Goal: Task Accomplishment & Management: Manage account settings

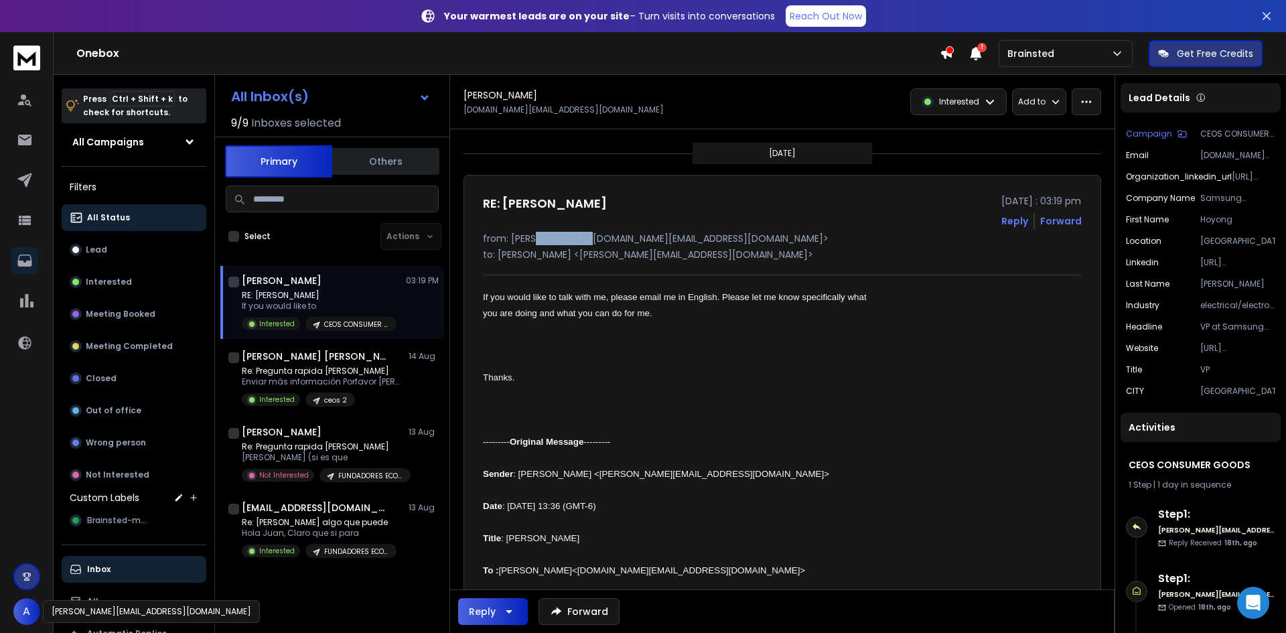
click at [26, 619] on span "A" at bounding box center [26, 611] width 27 height 27
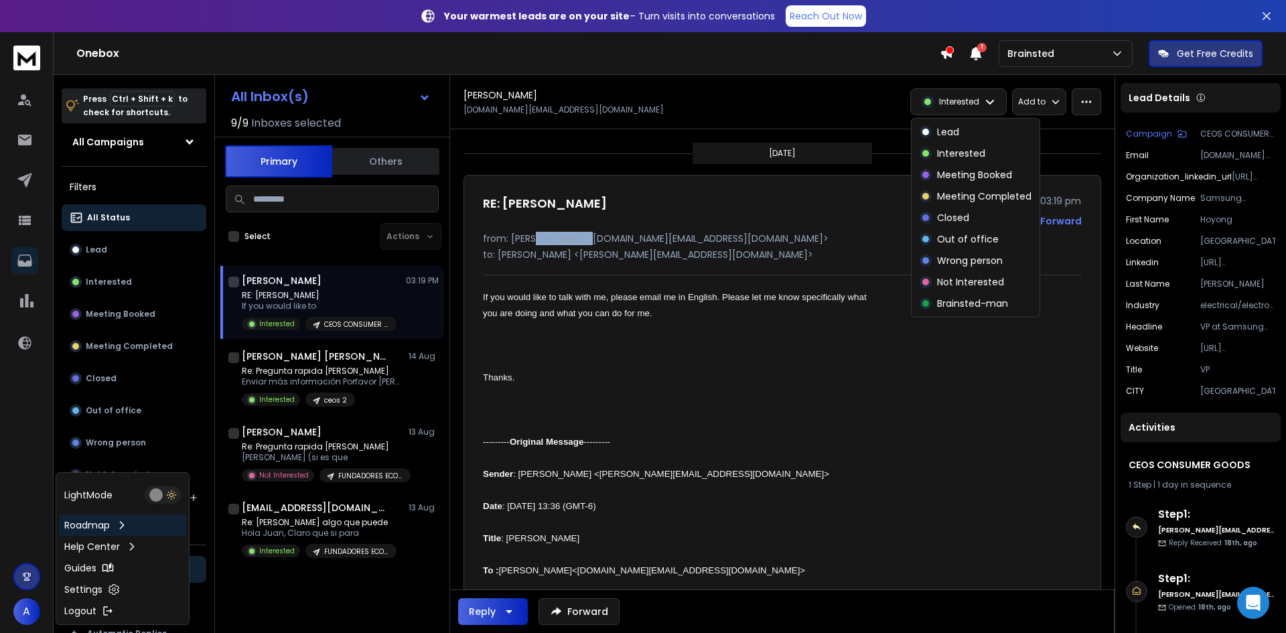
click at [961, 107] on div "Interested" at bounding box center [958, 101] width 95 height 25
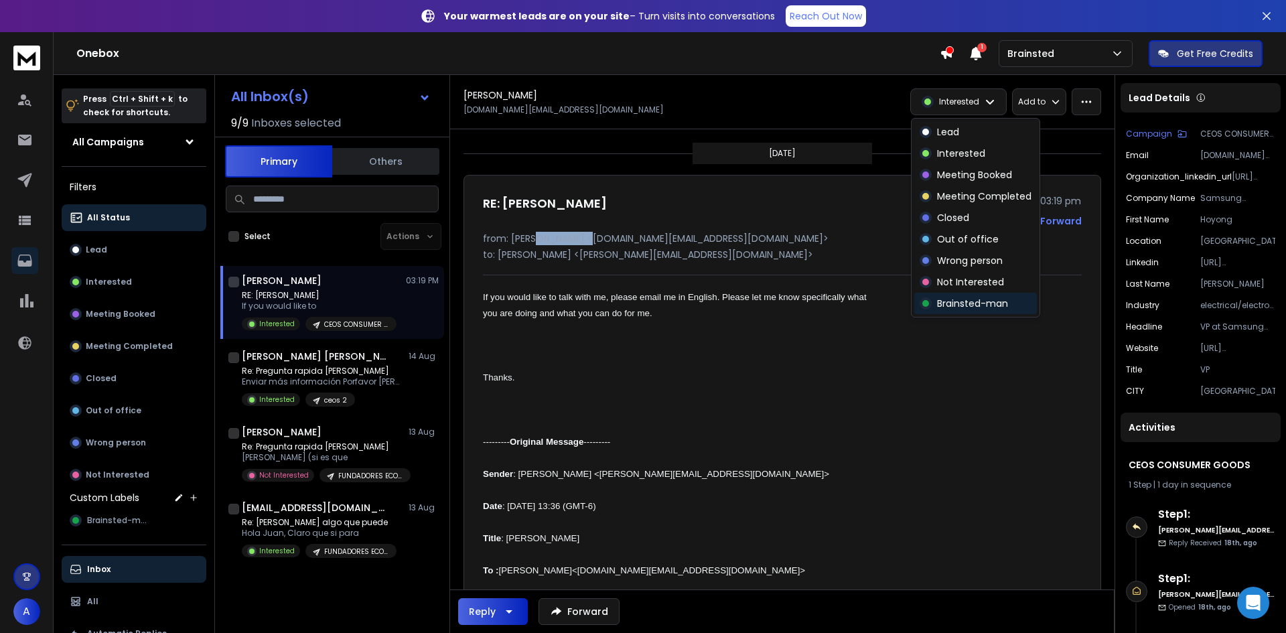
click at [983, 298] on p "Brainsted-man" at bounding box center [972, 303] width 71 height 13
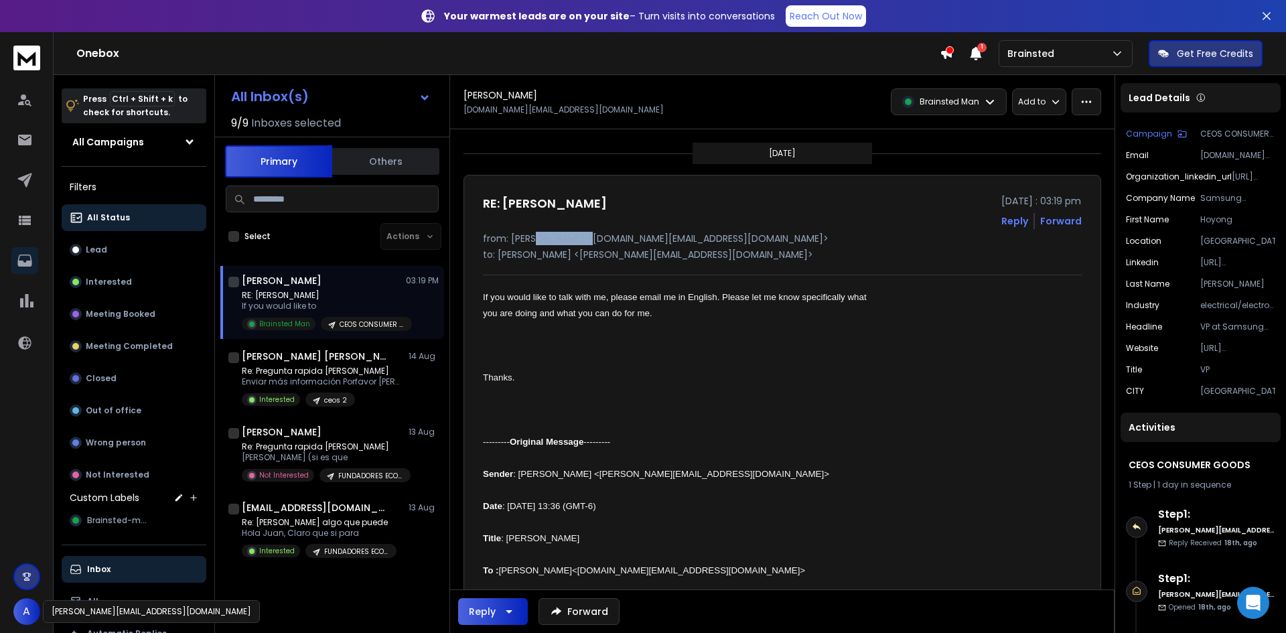
click at [31, 612] on span "A" at bounding box center [26, 611] width 27 height 27
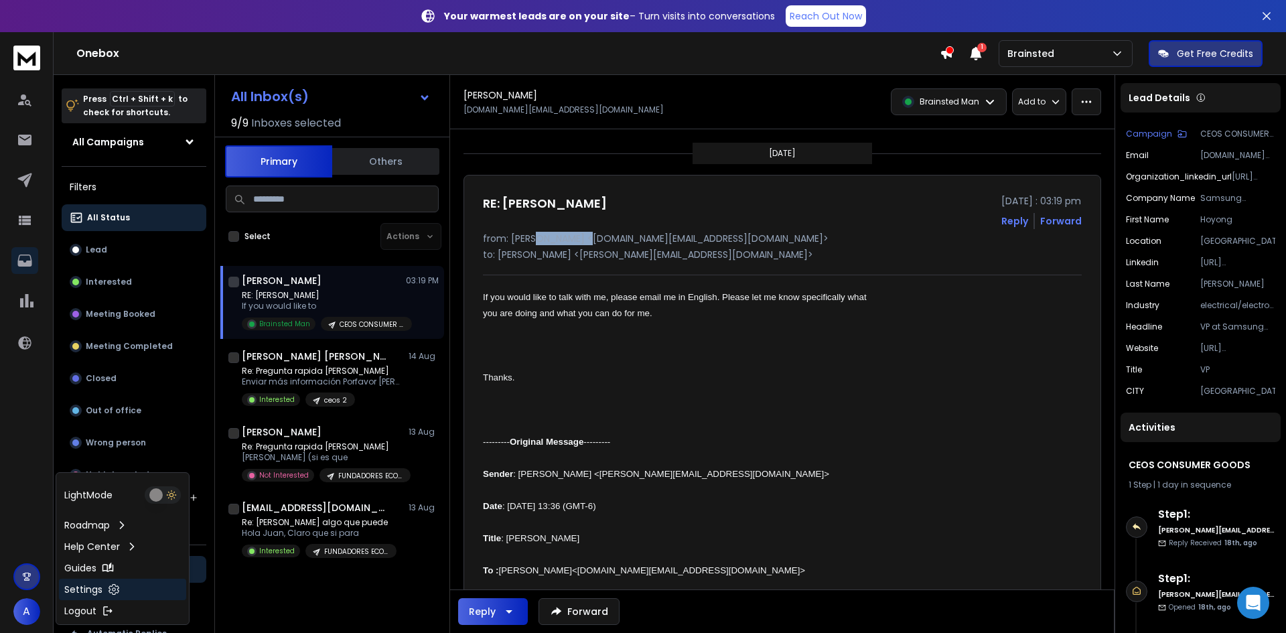
click at [102, 597] on div "Settings" at bounding box center [122, 589] width 127 height 21
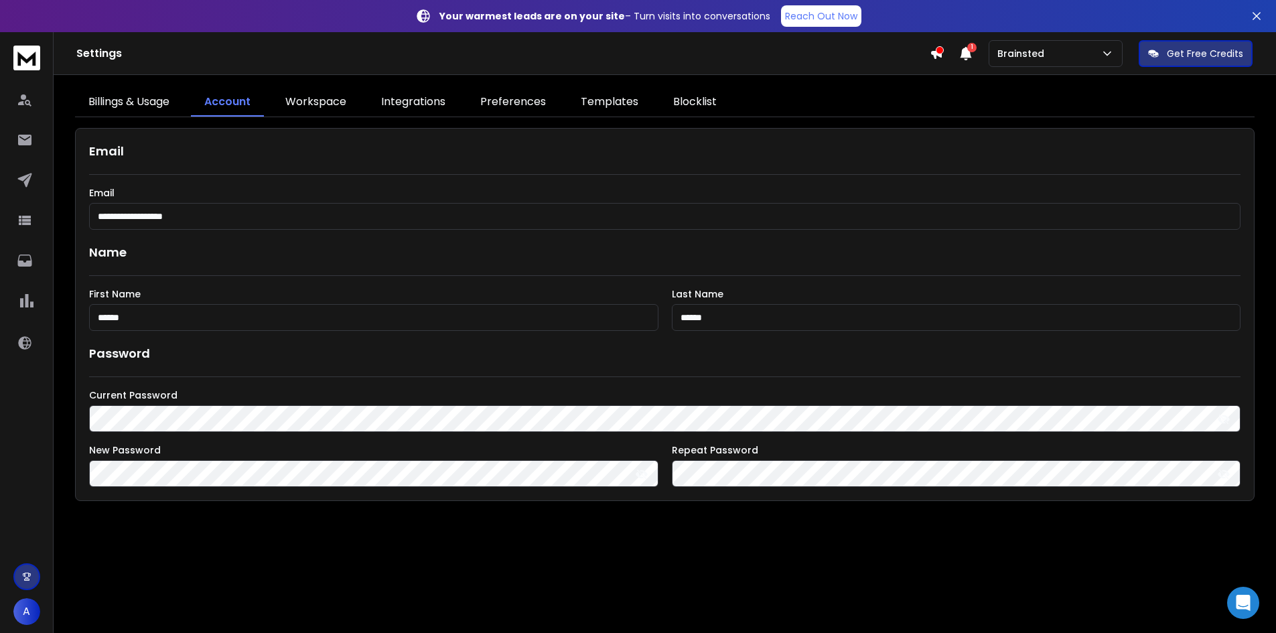
click at [405, 95] on link "Integrations" at bounding box center [413, 102] width 91 height 28
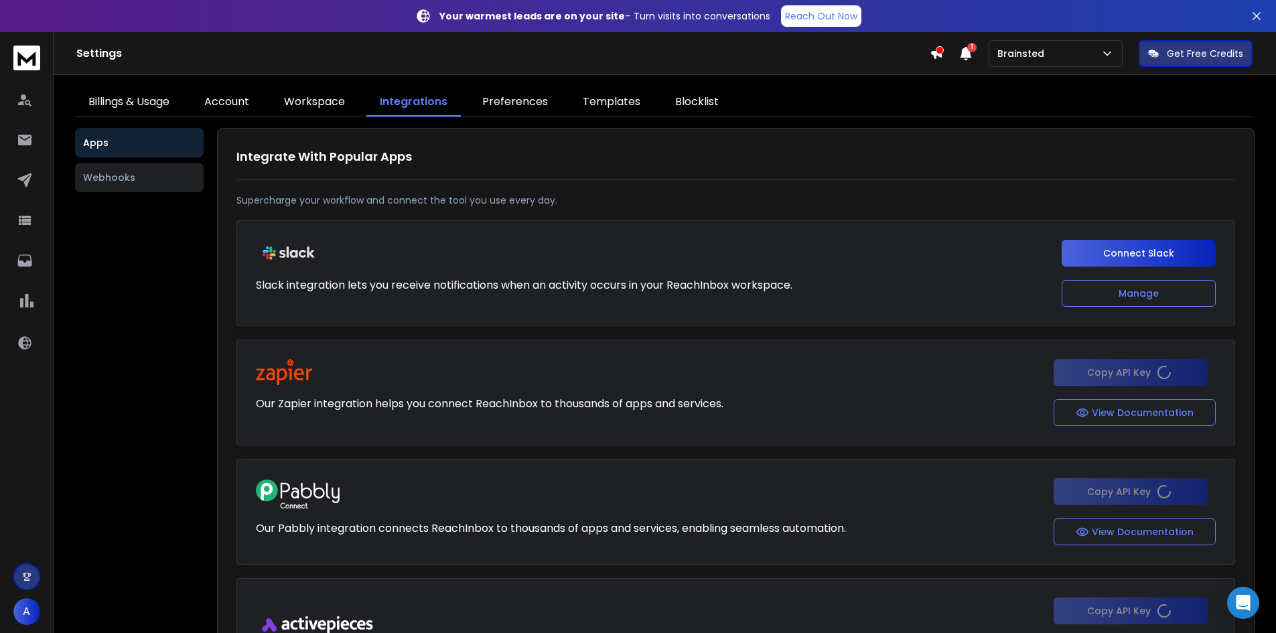
click at [123, 178] on button "Webhooks" at bounding box center [139, 177] width 129 height 29
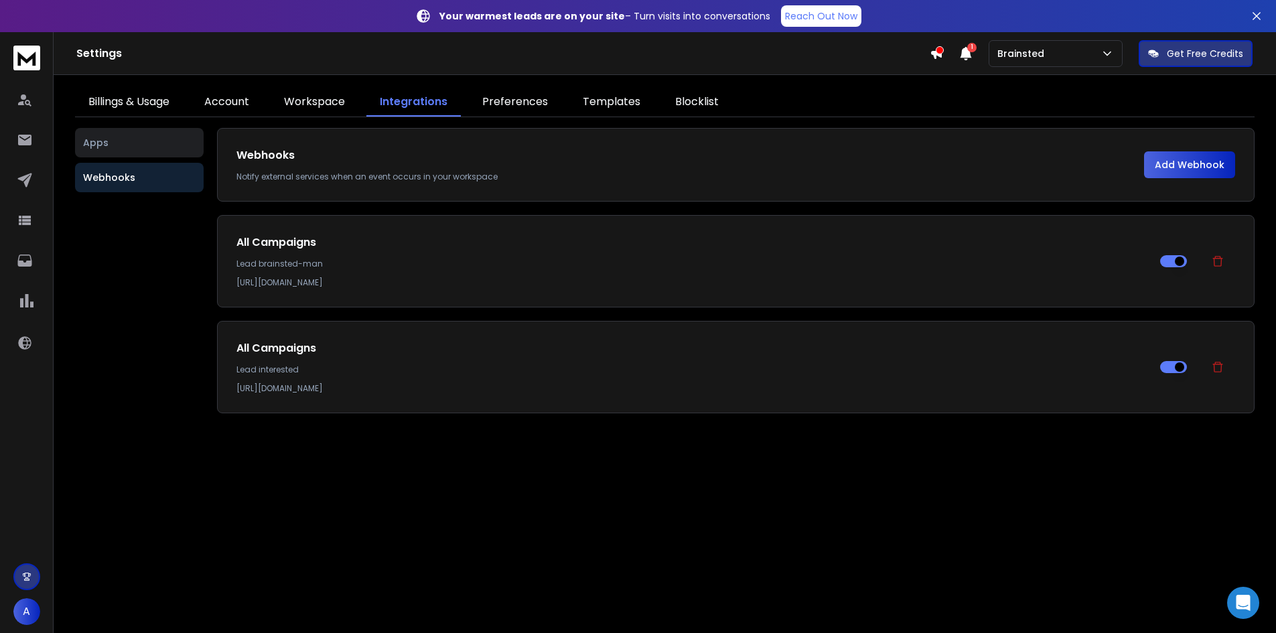
click at [1206, 159] on button "Add Webhook" at bounding box center [1189, 164] width 91 height 27
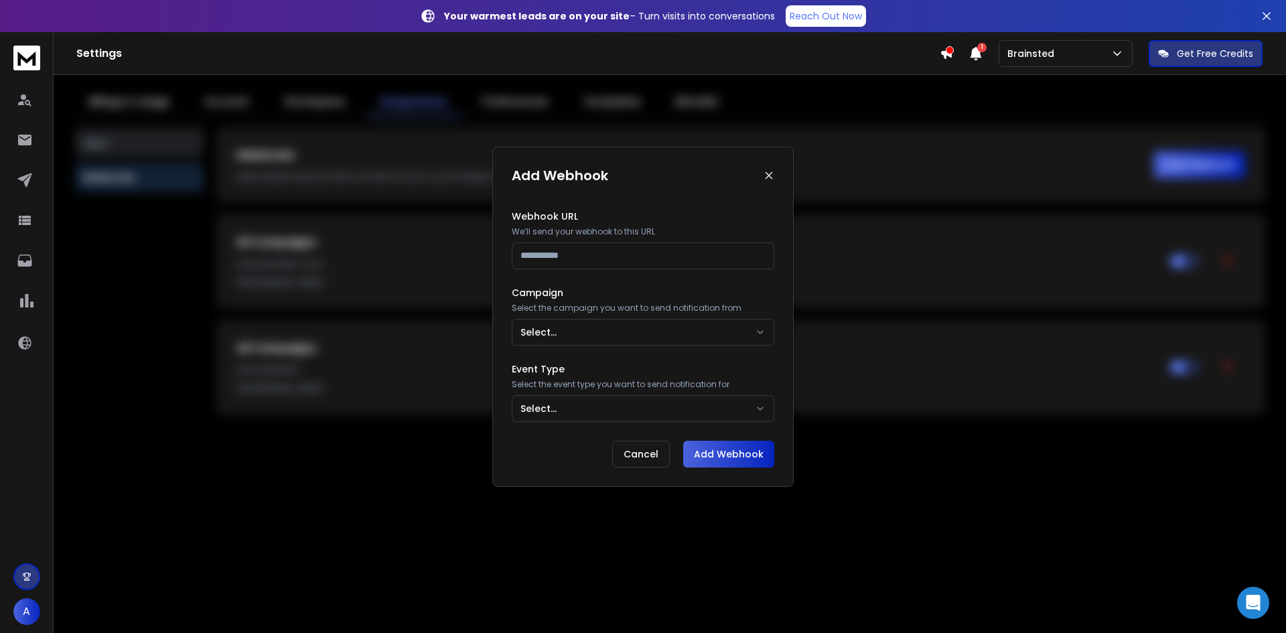
click at [764, 176] on icon at bounding box center [769, 175] width 11 height 11
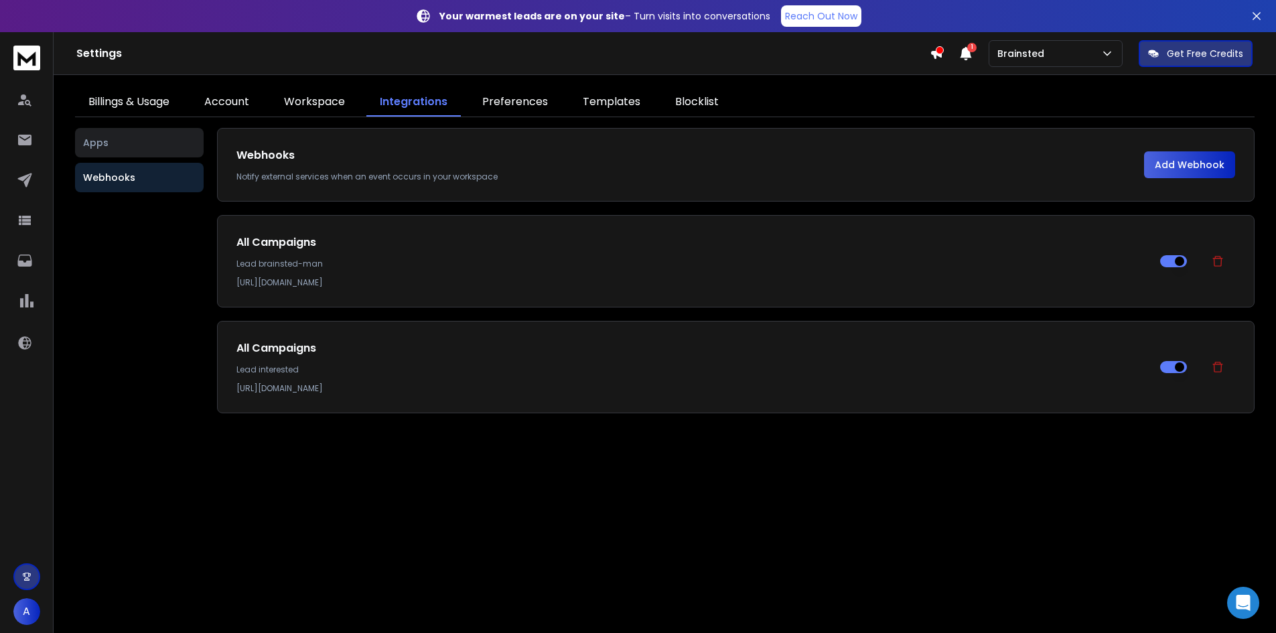
click at [297, 278] on p "[URL][DOMAIN_NAME]" at bounding box center [692, 282] width 913 height 11
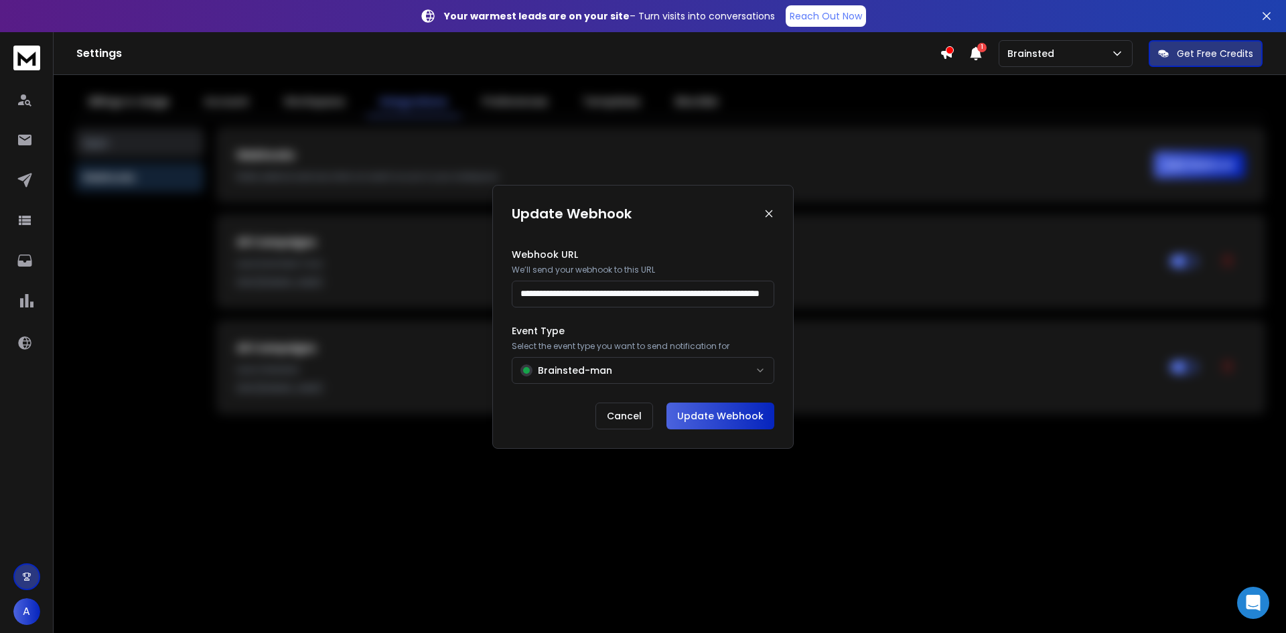
click at [624, 297] on input "**********" at bounding box center [643, 294] width 263 height 27
click at [699, 131] on div "**********" at bounding box center [643, 316] width 1286 height 633
click at [768, 214] on icon at bounding box center [769, 213] width 7 height 7
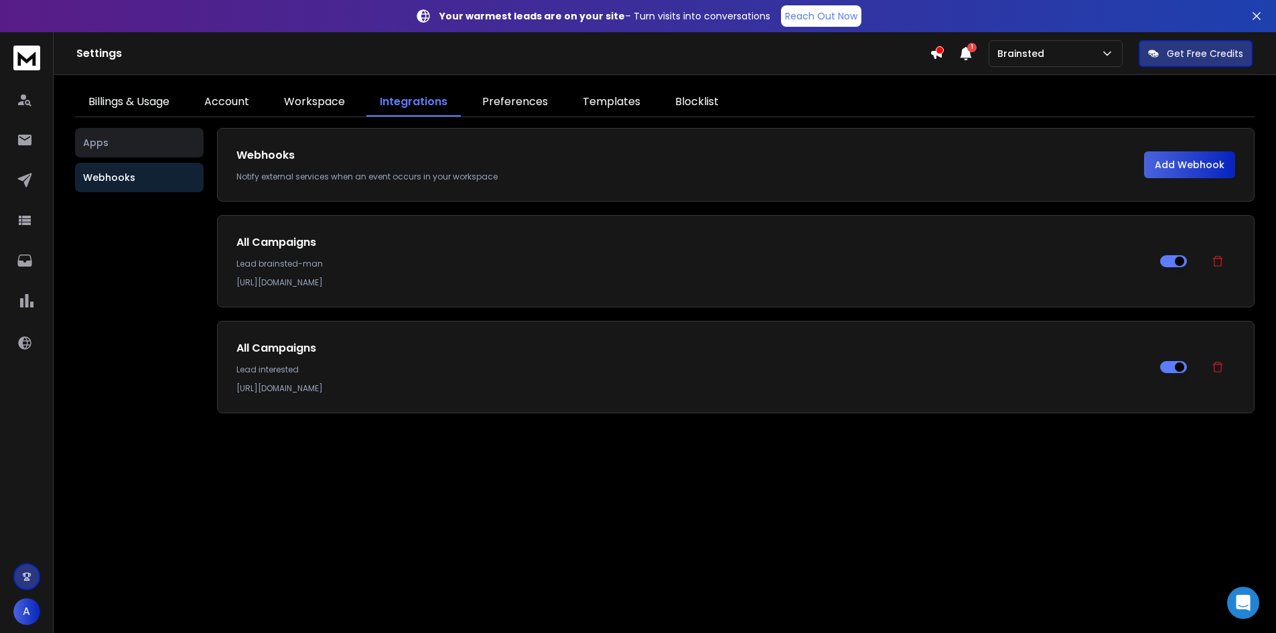
click at [1208, 172] on button "Add Webhook" at bounding box center [1189, 164] width 91 height 27
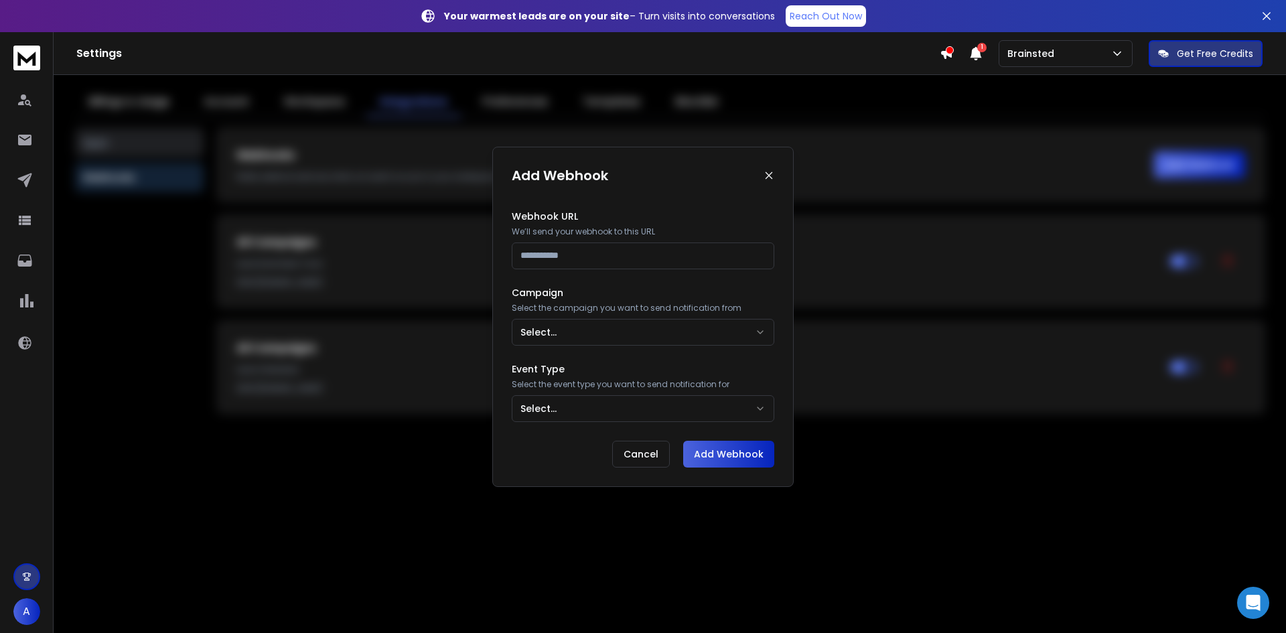
click at [656, 263] on input at bounding box center [643, 255] width 263 height 27
paste input "**********"
type input "**********"
click at [564, 334] on button "Select..." at bounding box center [643, 332] width 263 height 27
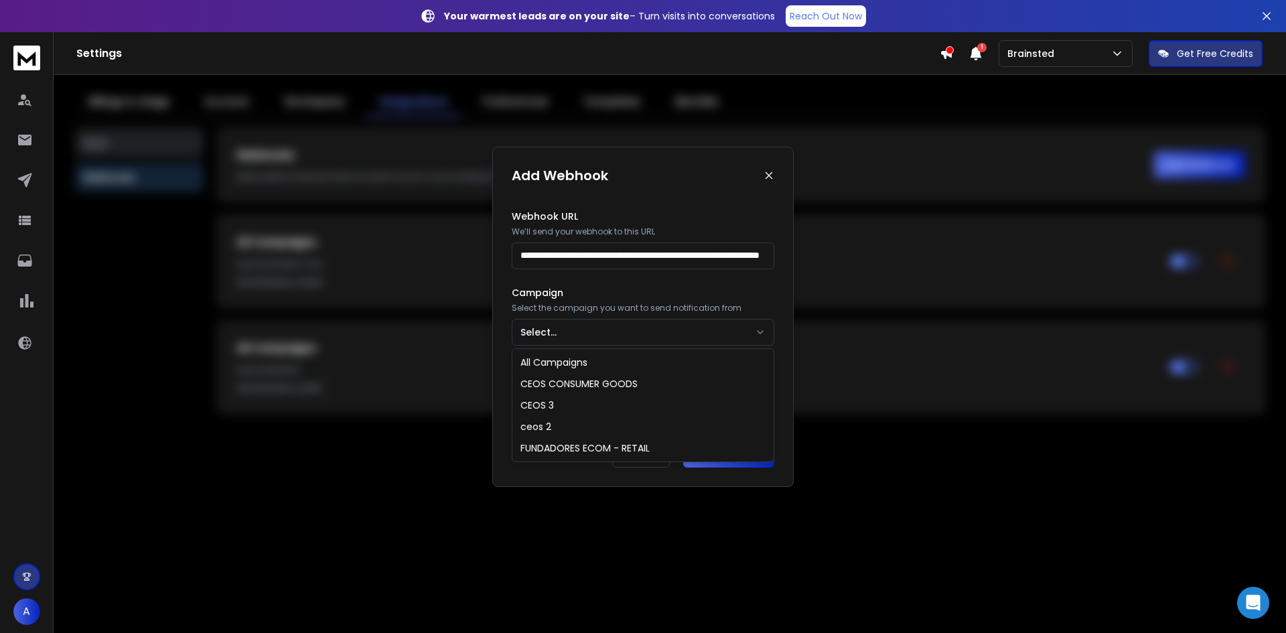
scroll to position [0, 0]
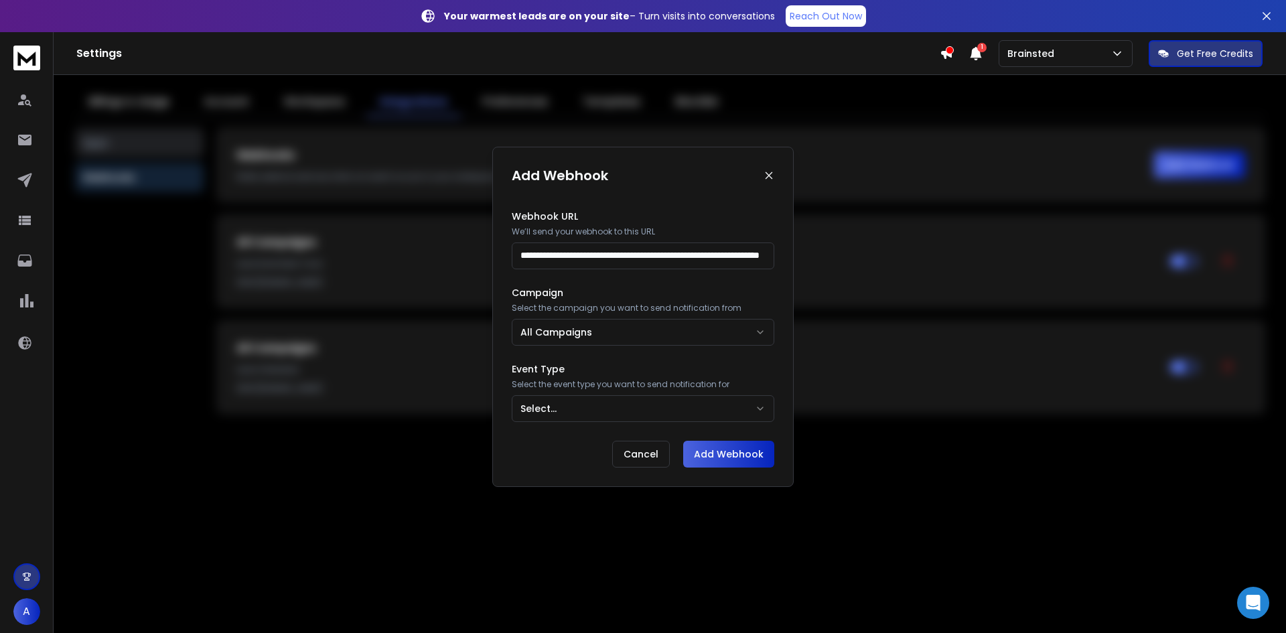
click at [550, 417] on button "Select..." at bounding box center [643, 408] width 263 height 27
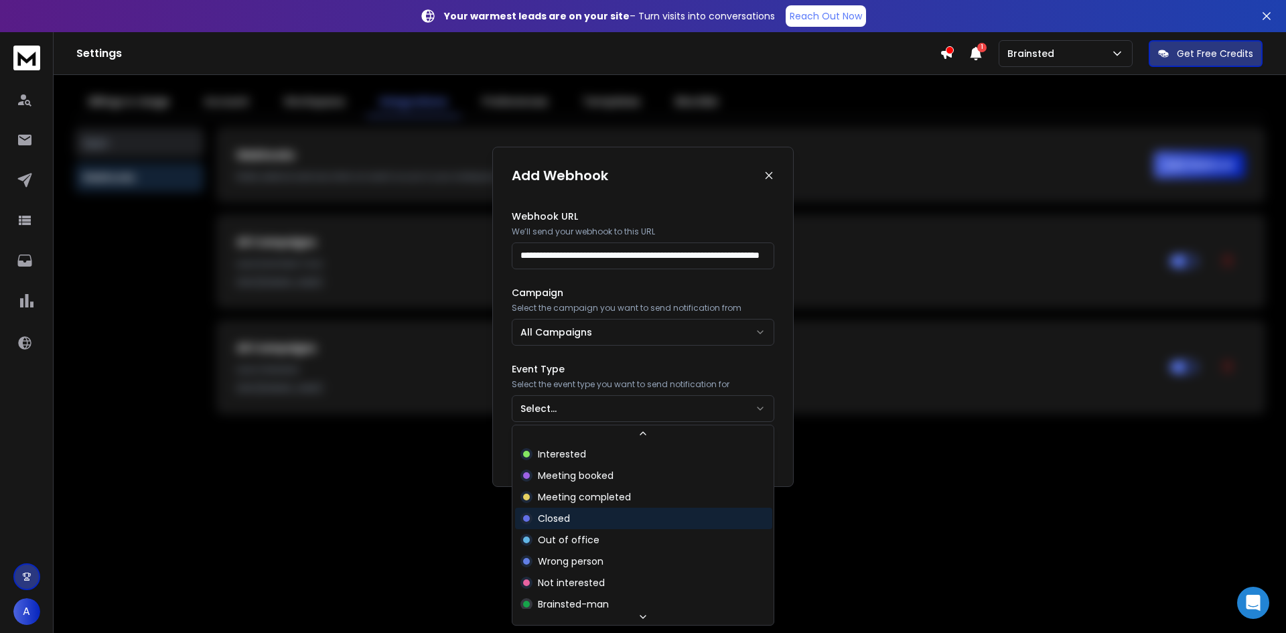
scroll to position [143, 0]
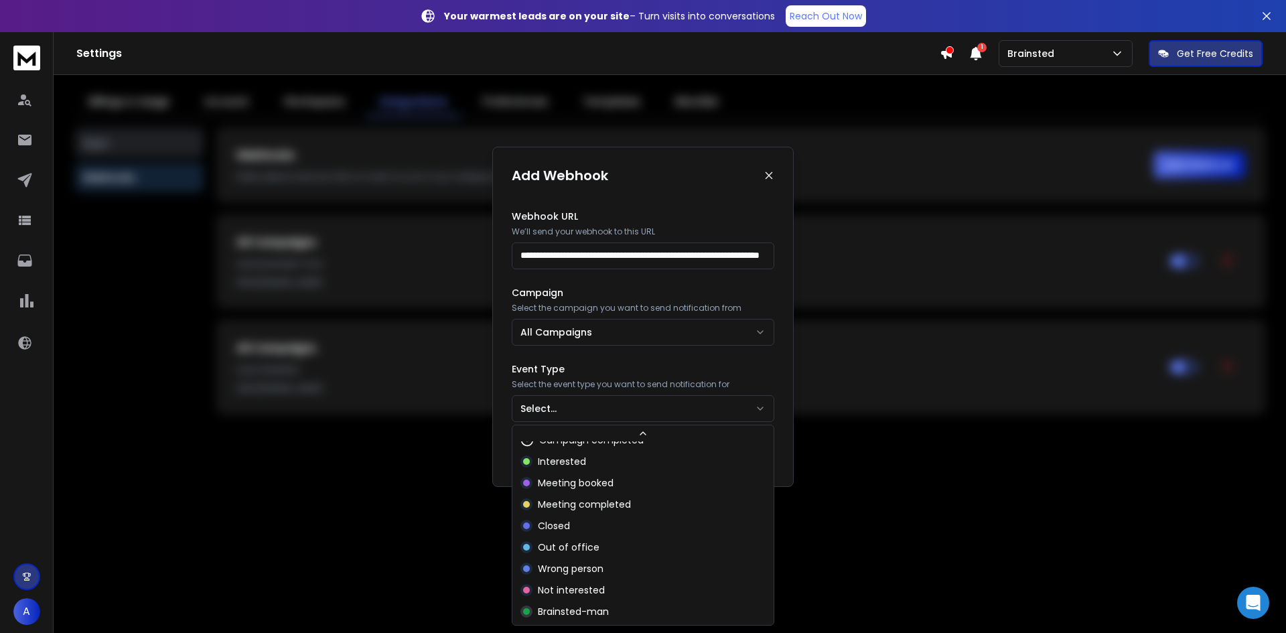
select select "**********"
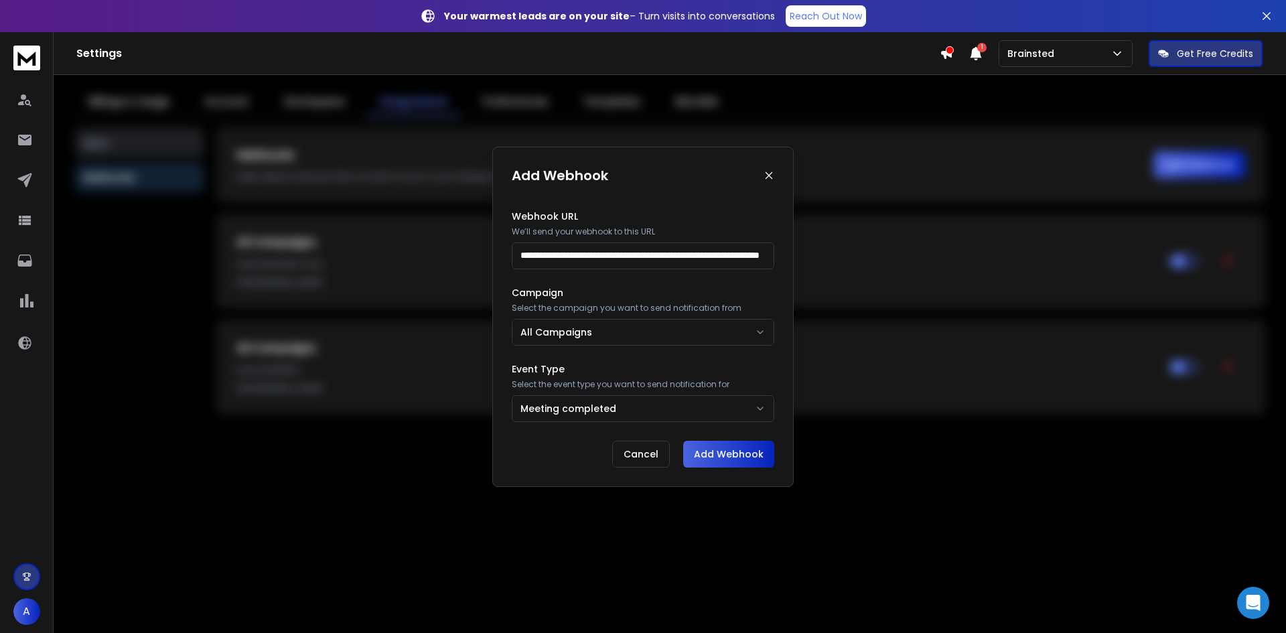
click at [706, 451] on button "Add Webhook" at bounding box center [728, 454] width 91 height 27
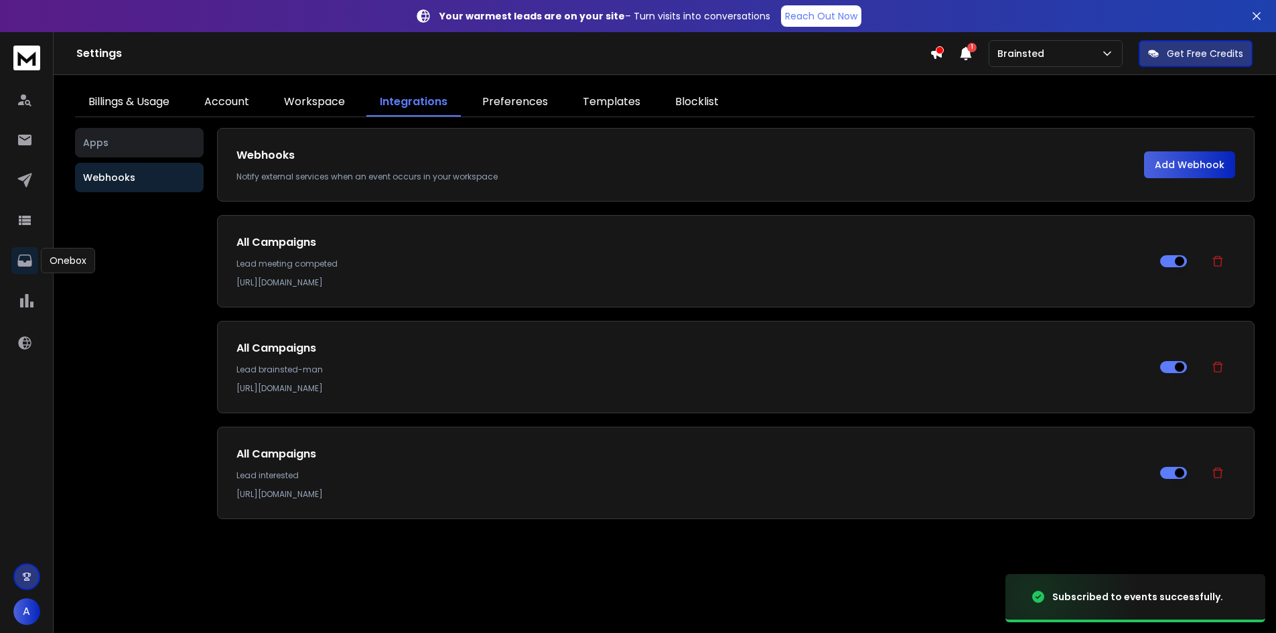
click at [28, 253] on icon at bounding box center [25, 261] width 16 height 16
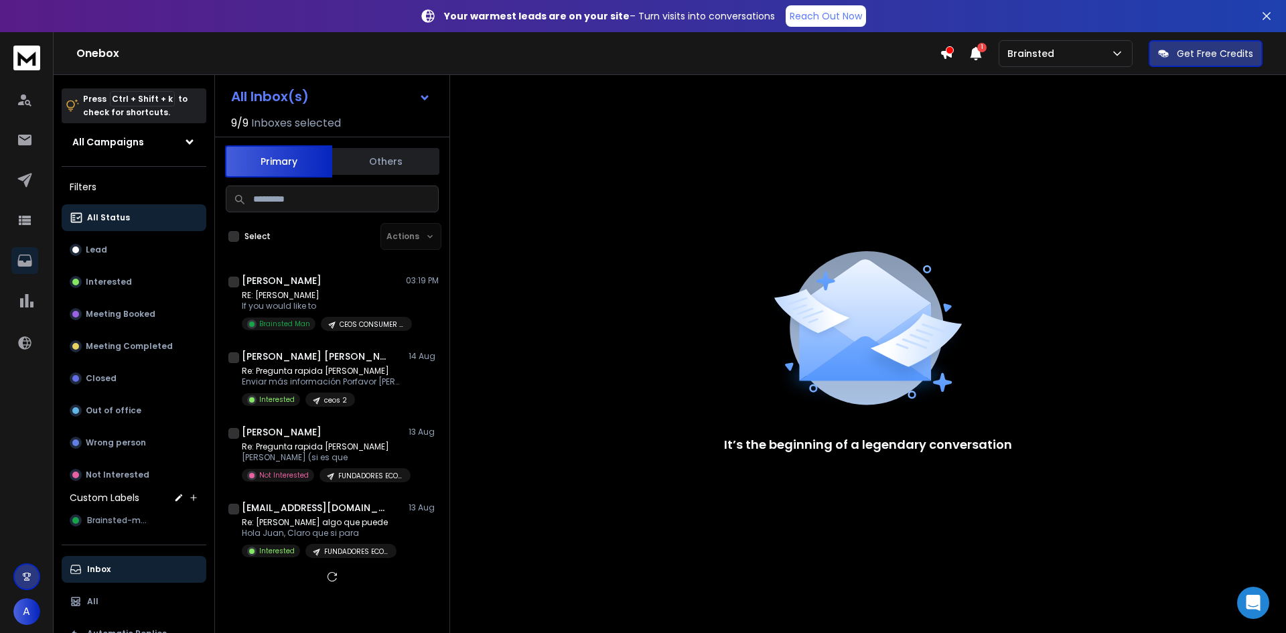
click at [159, 280] on button "Interested" at bounding box center [134, 282] width 145 height 27
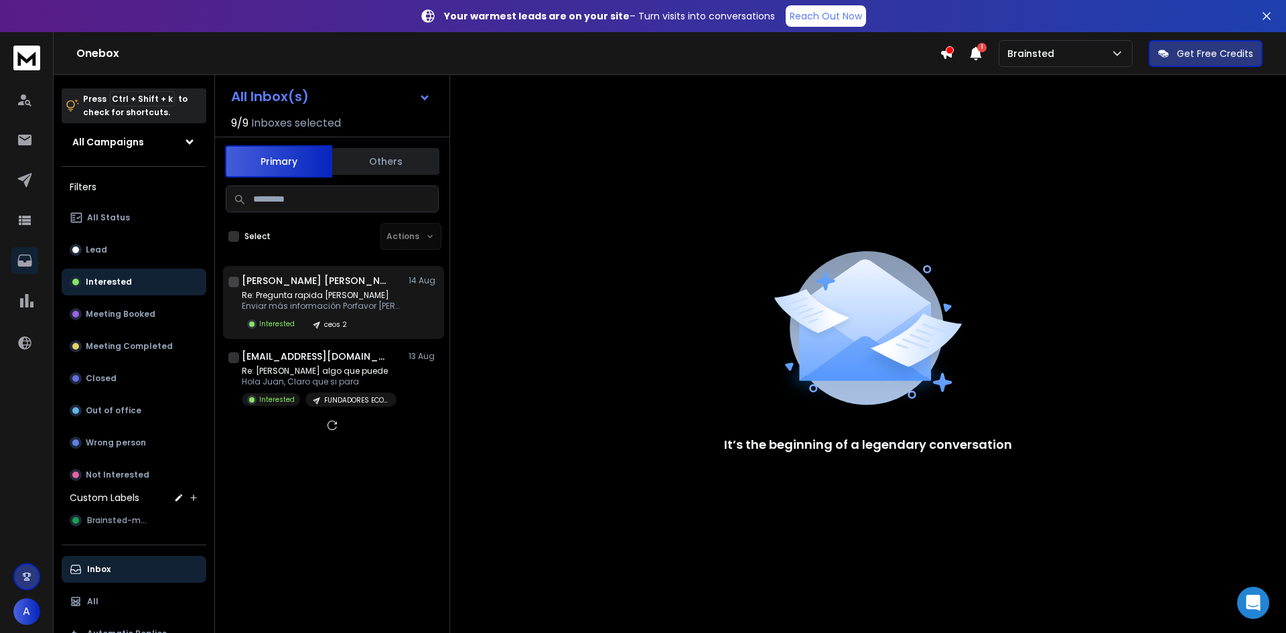
click at [320, 293] on p "Re: Pregunta rapida [PERSON_NAME]" at bounding box center [322, 295] width 161 height 11
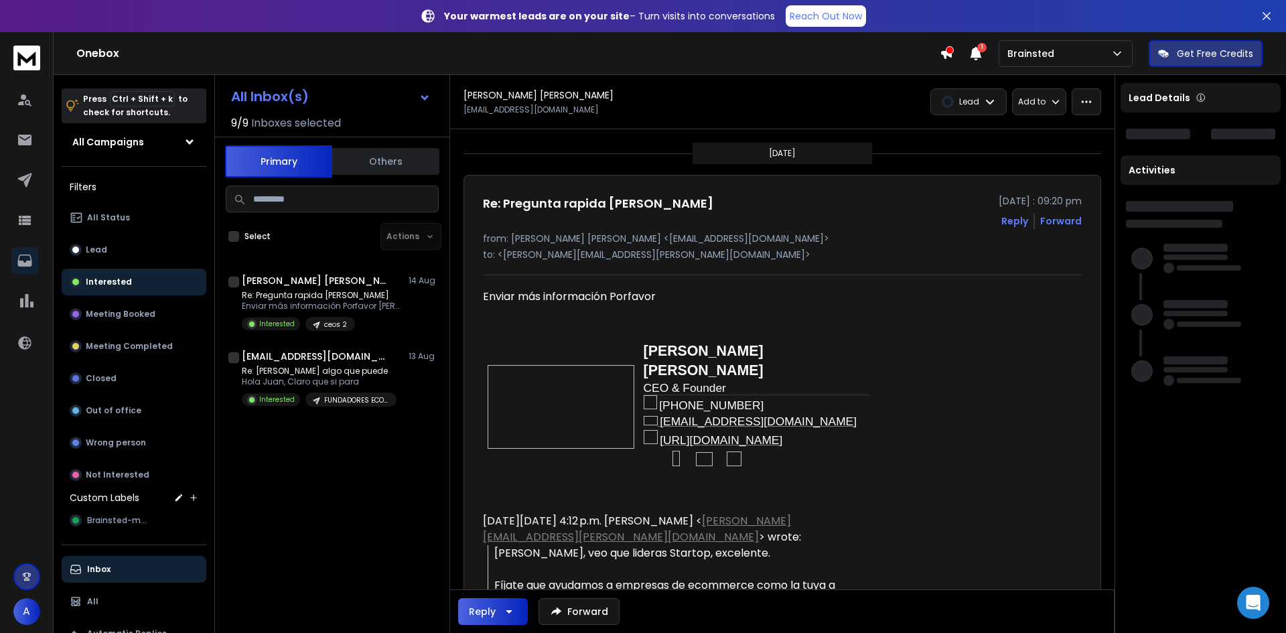
click at [108, 275] on button "Interested" at bounding box center [134, 282] width 145 height 27
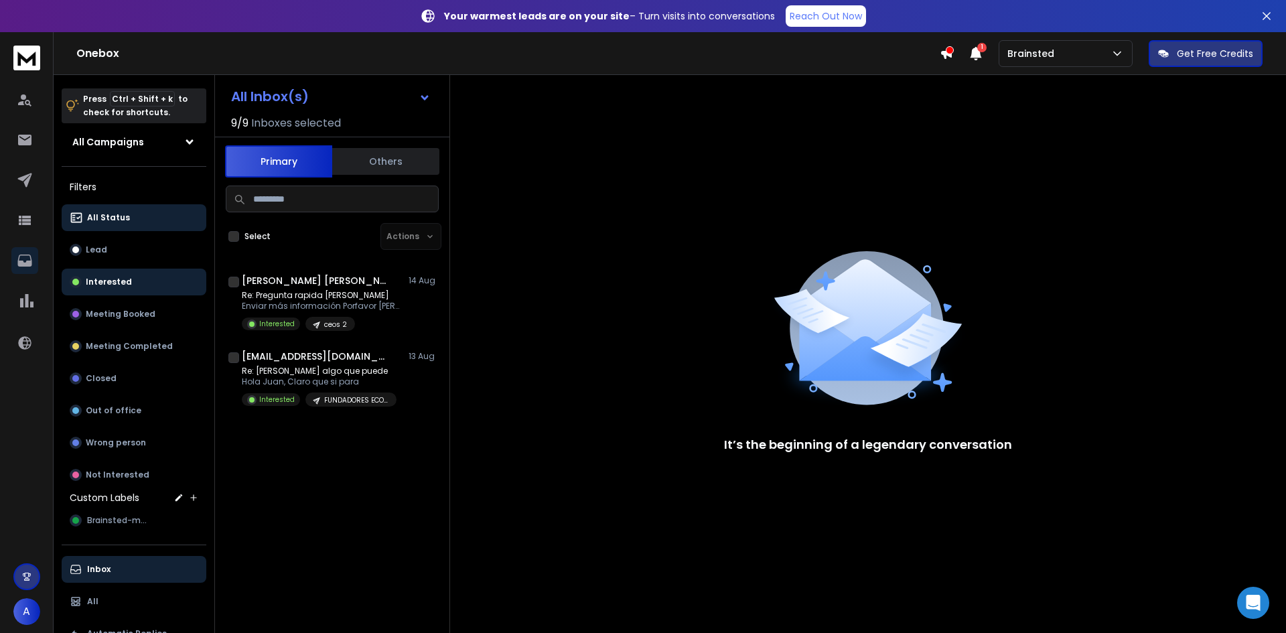
click at [110, 216] on p "All Status" at bounding box center [108, 217] width 43 height 11
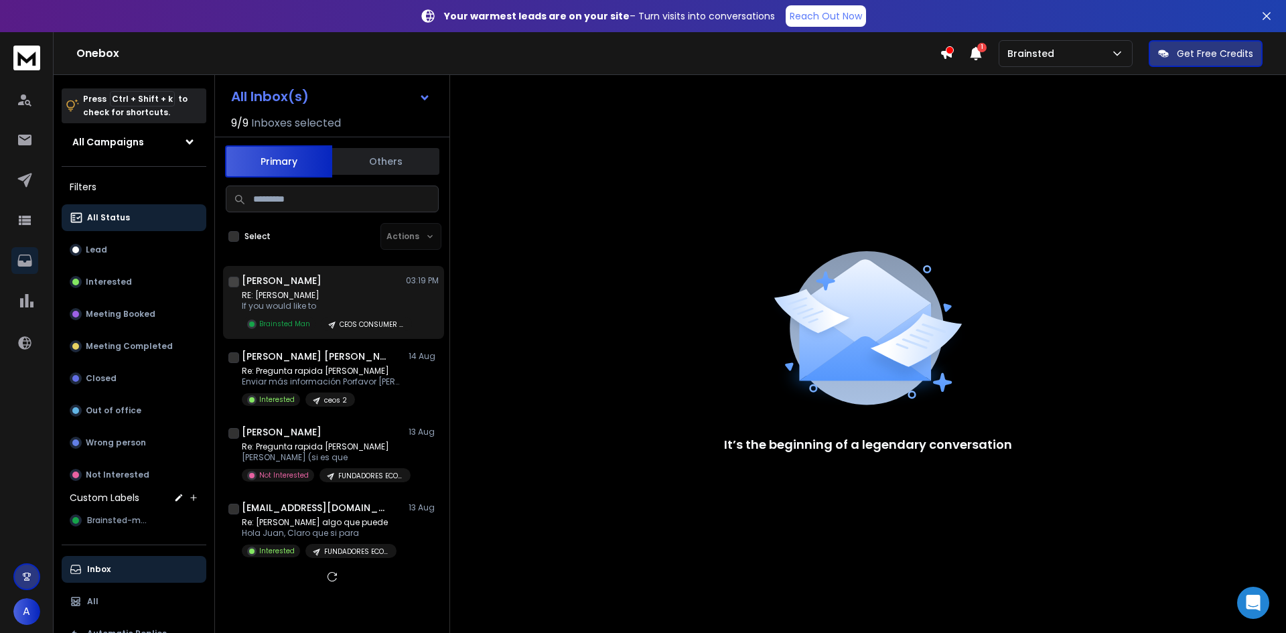
click at [360, 295] on p "RE: [PERSON_NAME]" at bounding box center [322, 295] width 161 height 11
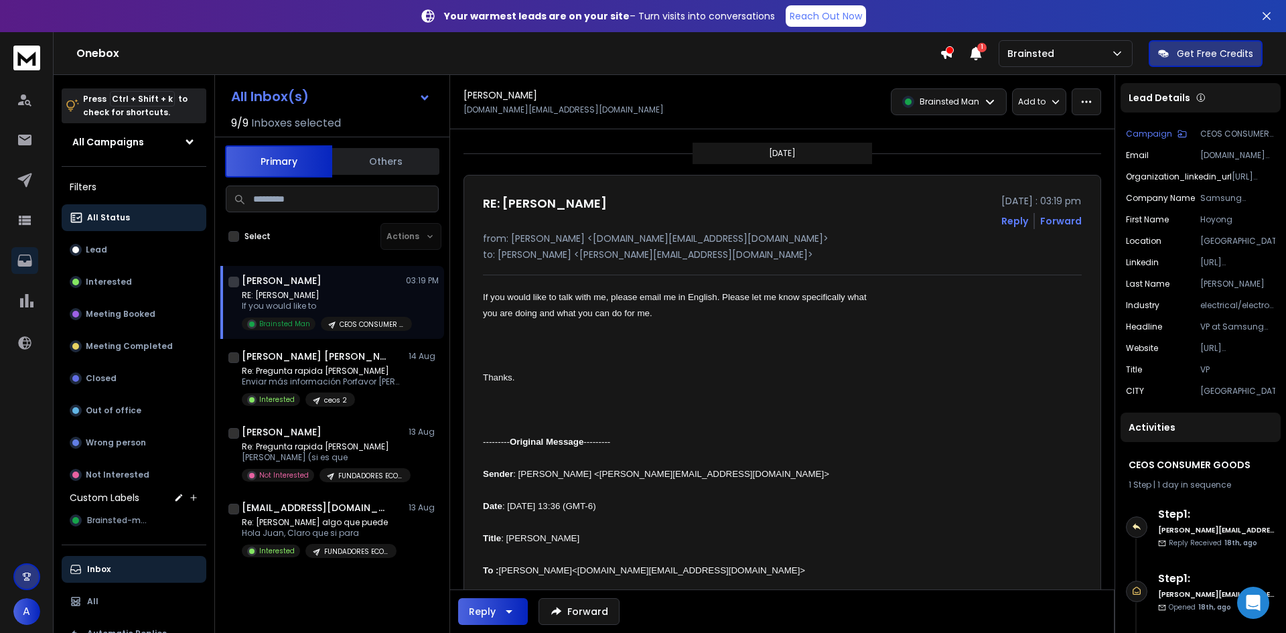
click at [971, 100] on p "Brainsted Man" at bounding box center [950, 101] width 60 height 11
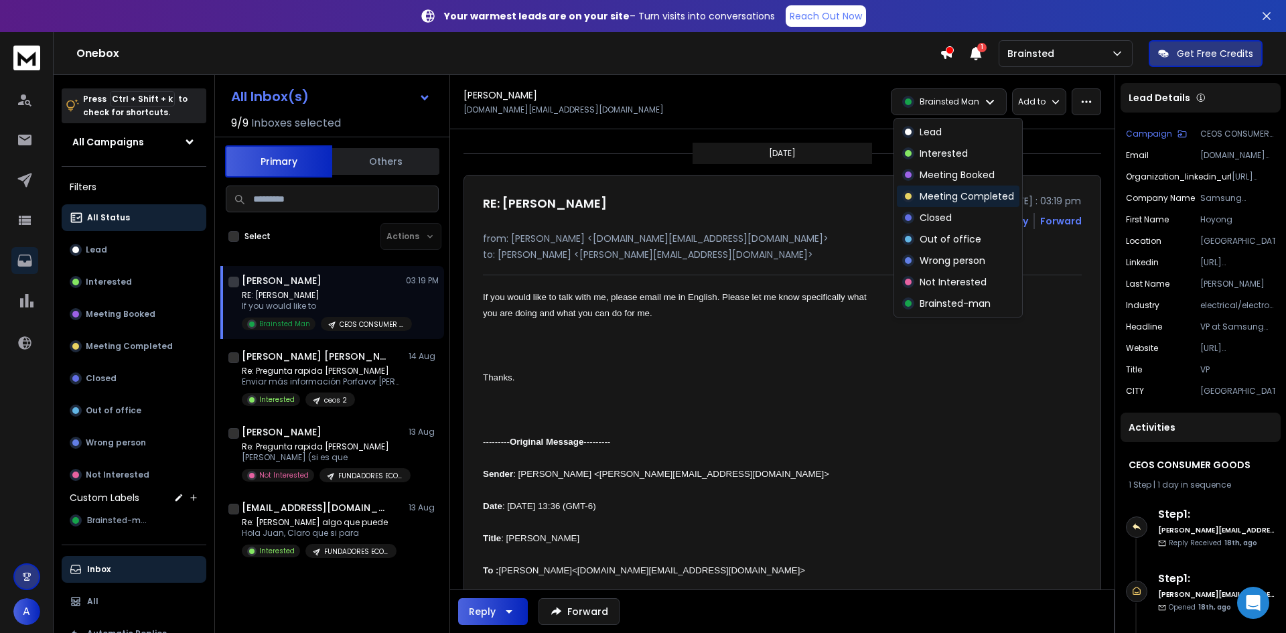
click at [974, 192] on p "Meeting Completed" at bounding box center [967, 196] width 94 height 13
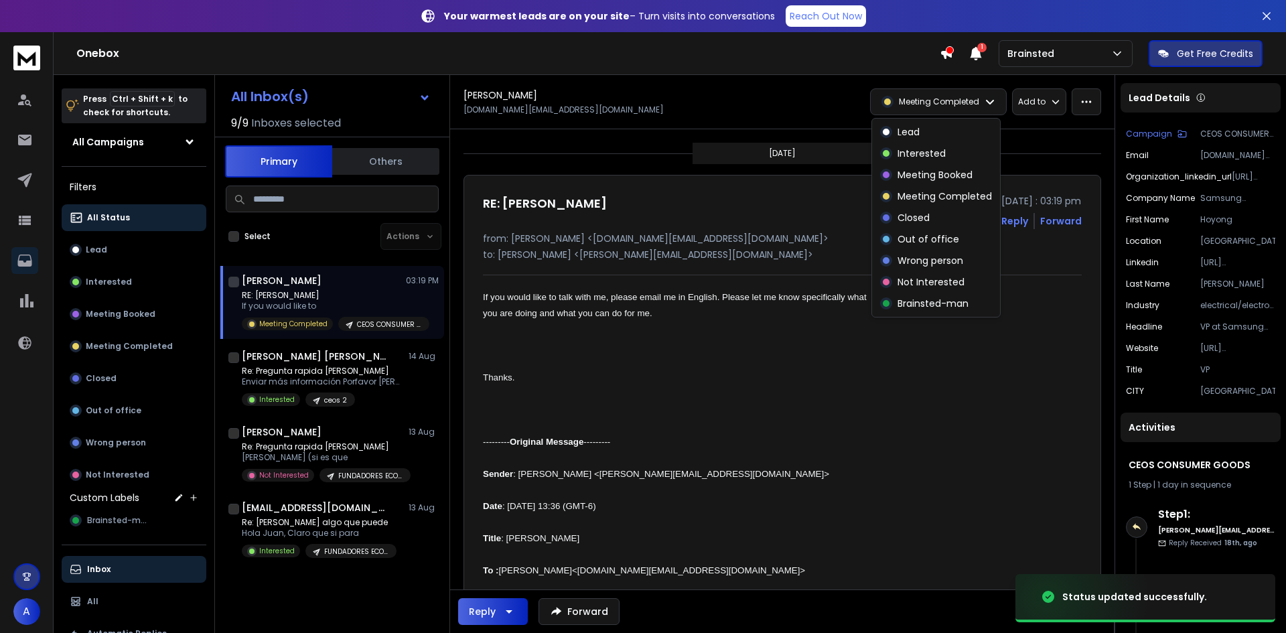
click at [975, 102] on p "Meeting Completed" at bounding box center [939, 101] width 80 height 11
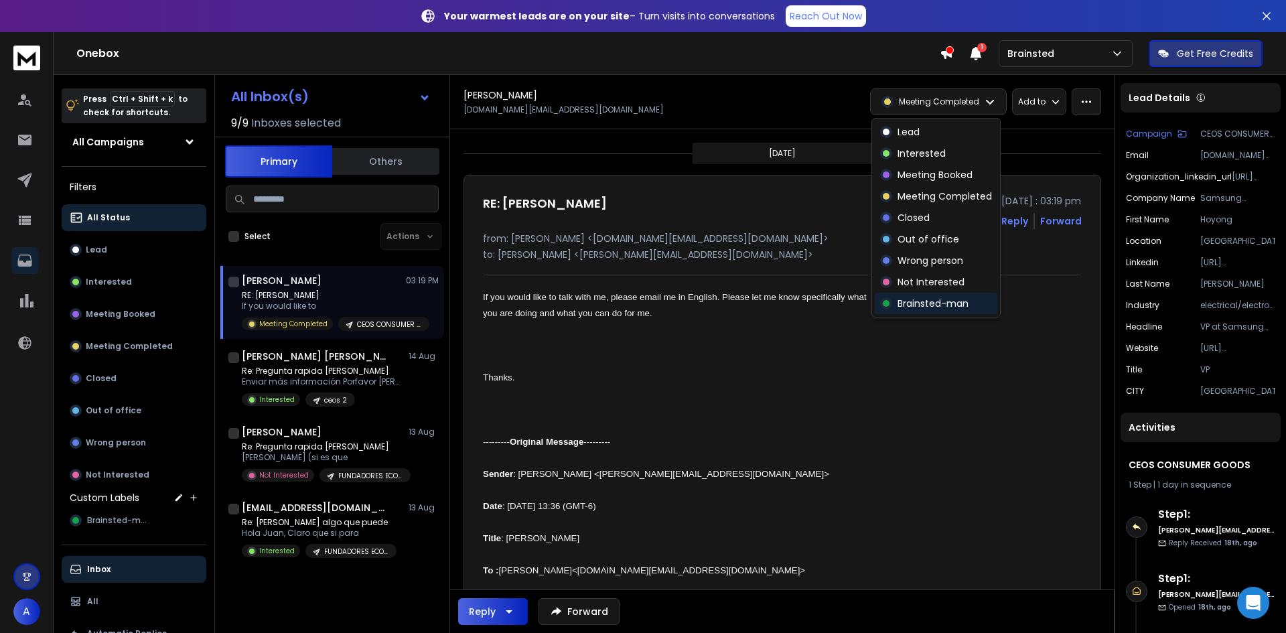
click at [957, 304] on p "Brainsted-man" at bounding box center [933, 303] width 71 height 13
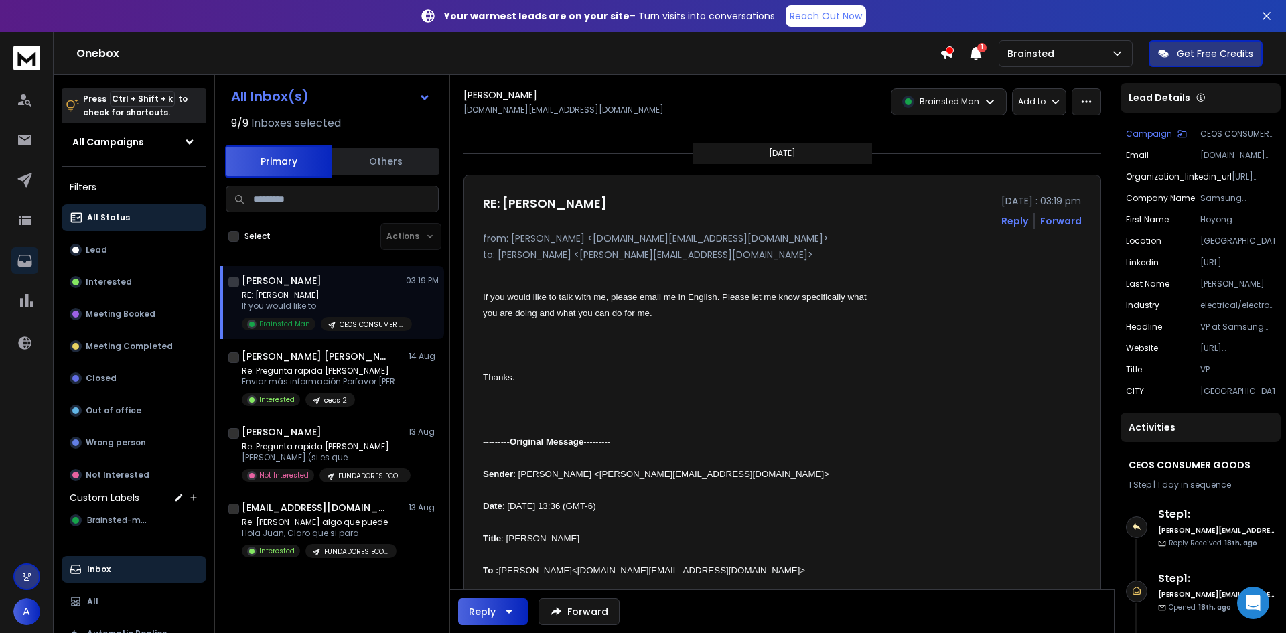
click at [973, 100] on p "Brainsted Man" at bounding box center [950, 101] width 60 height 11
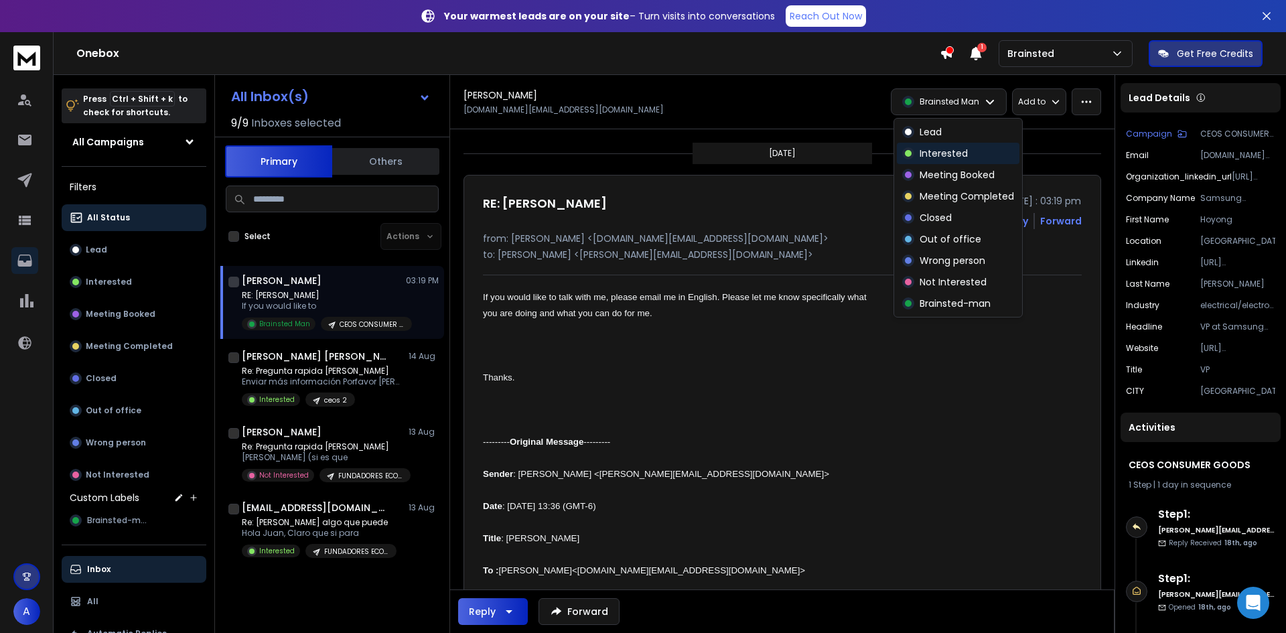
click at [971, 146] on div "Interested" at bounding box center [958, 153] width 123 height 21
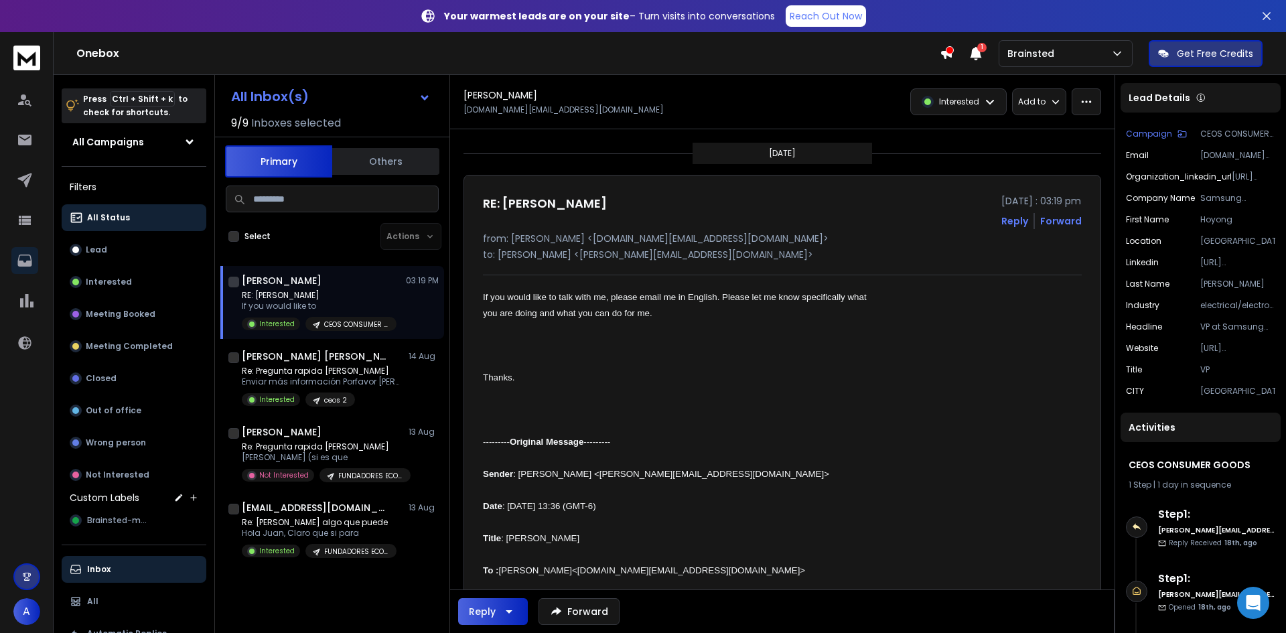
click at [1224, 261] on p "[URL][DOMAIN_NAME][PERSON_NAME]" at bounding box center [1237, 262] width 75 height 11
